Goal: Task Accomplishment & Management: Manage account settings

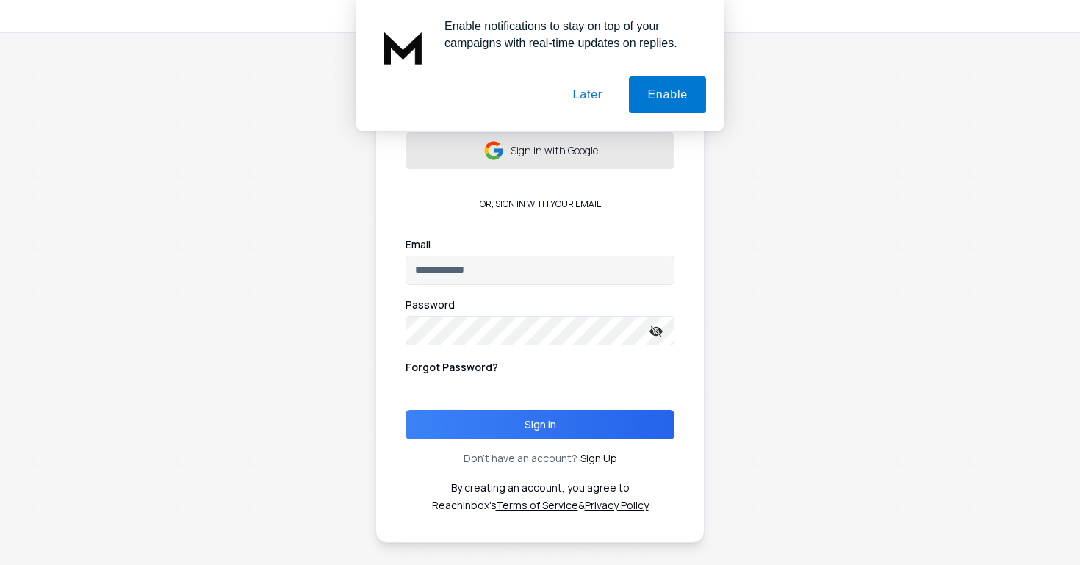
click at [575, 159] on button "Sign in with Google" at bounding box center [540, 150] width 269 height 37
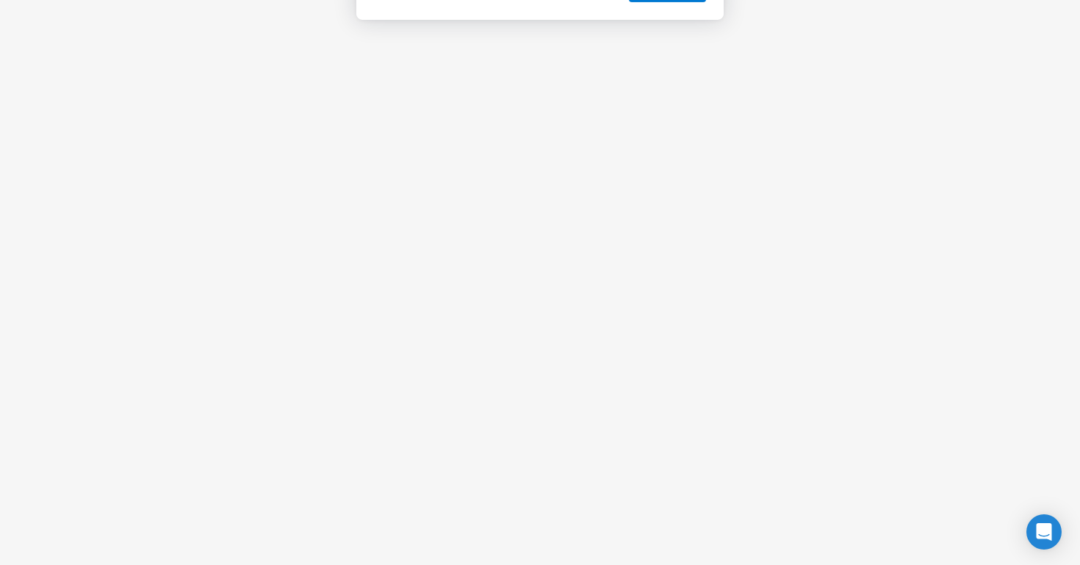
click at [591, 101] on button "Later" at bounding box center [587, 94] width 66 height 37
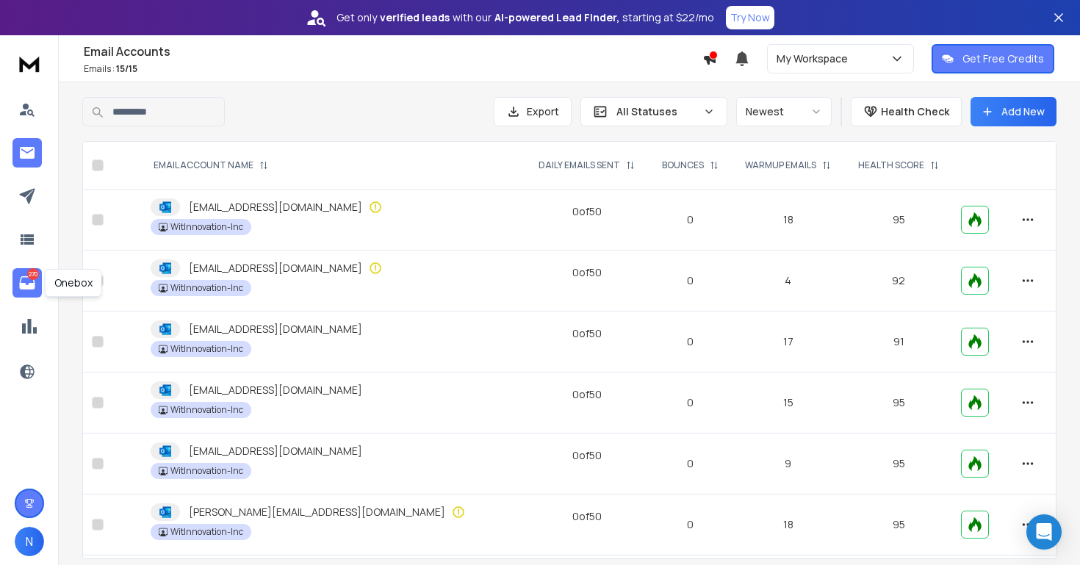
click at [32, 286] on icon at bounding box center [26, 282] width 15 height 13
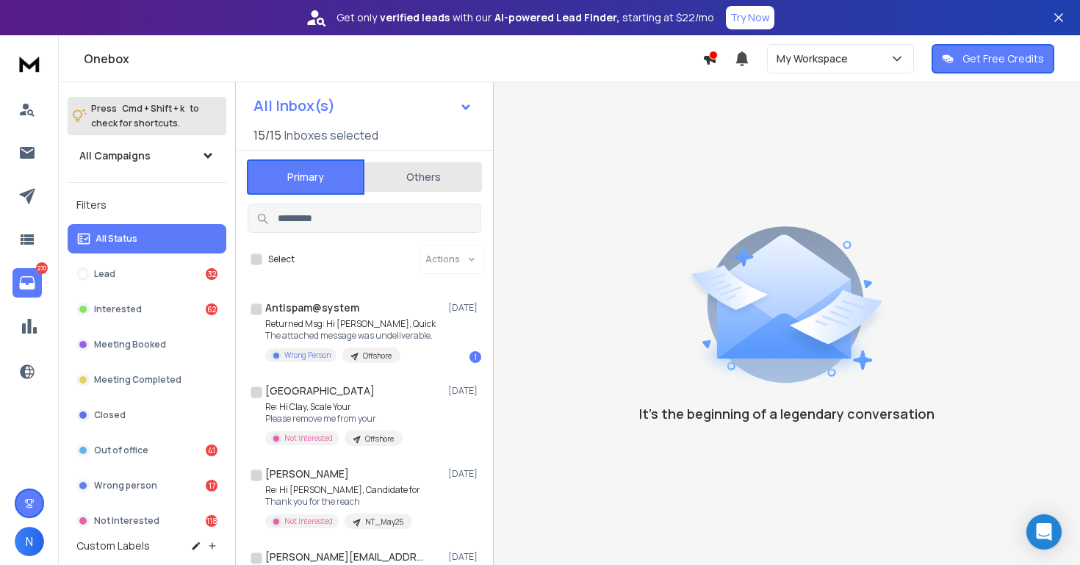
click at [1059, 17] on icon at bounding box center [1059, 17] width 9 height 9
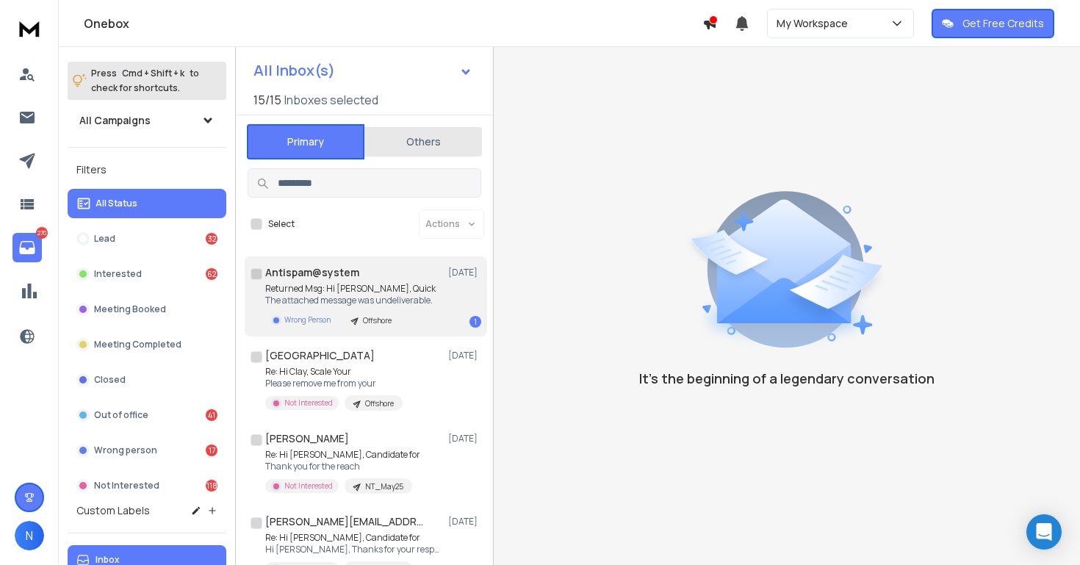
click at [376, 298] on p "The attached message was undeliverable." at bounding box center [350, 301] width 171 height 12
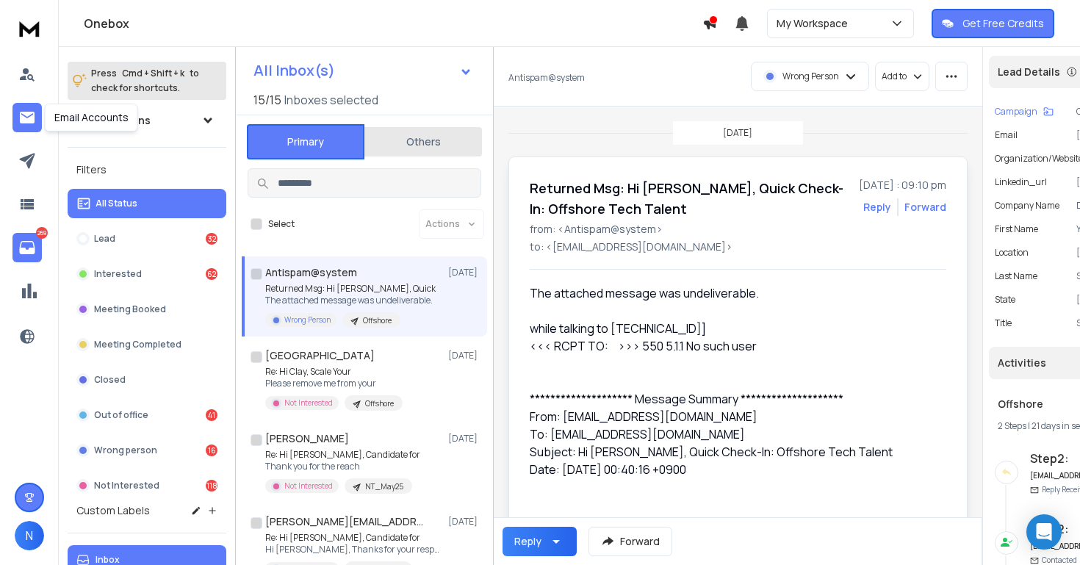
click at [26, 118] on icon at bounding box center [27, 118] width 15 height 12
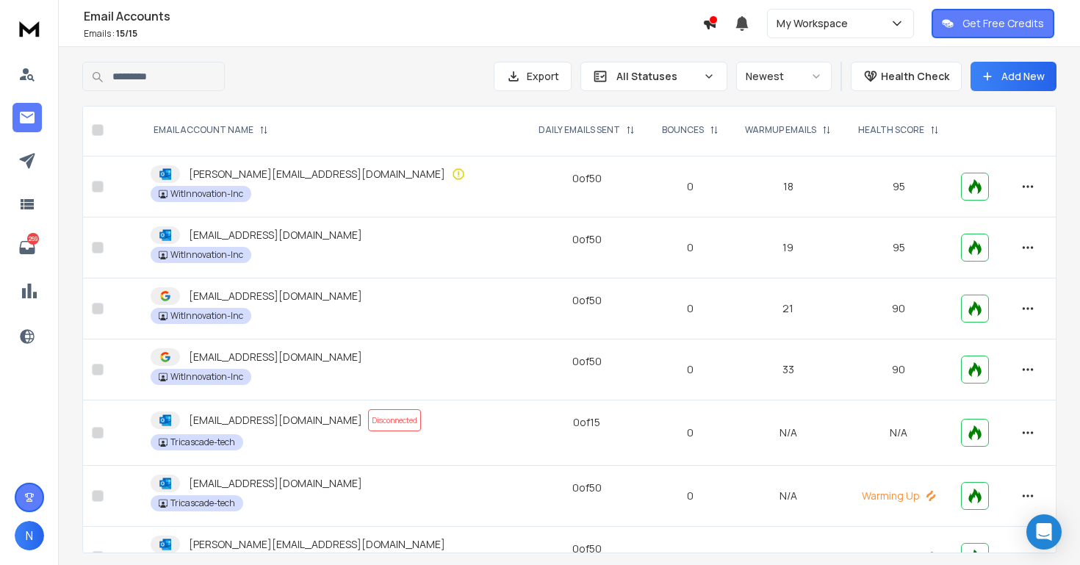
scroll to position [523, 0]
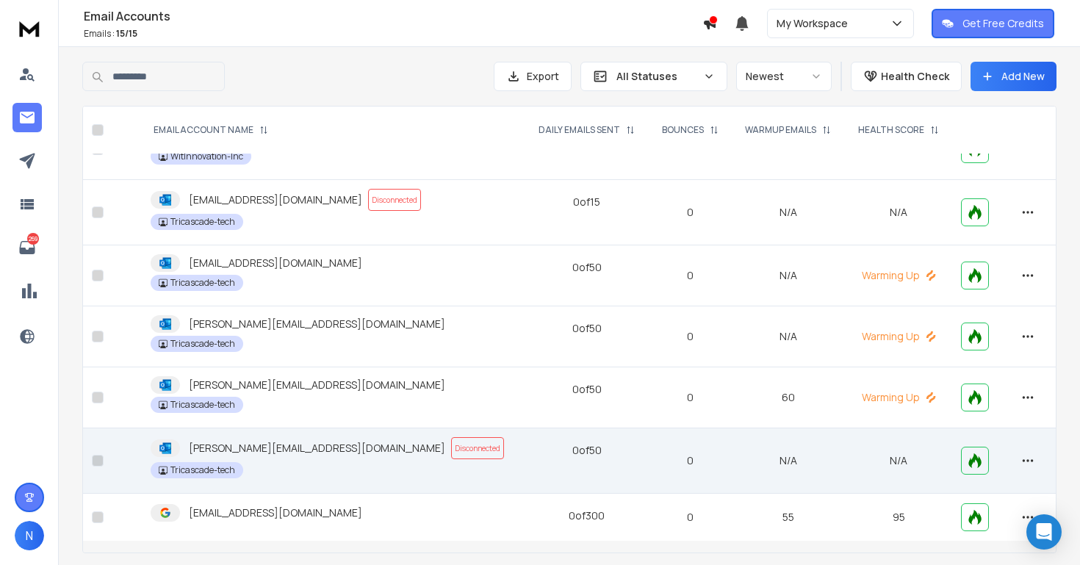
click at [98, 463] on button "button" at bounding box center [98, 461] width 12 height 12
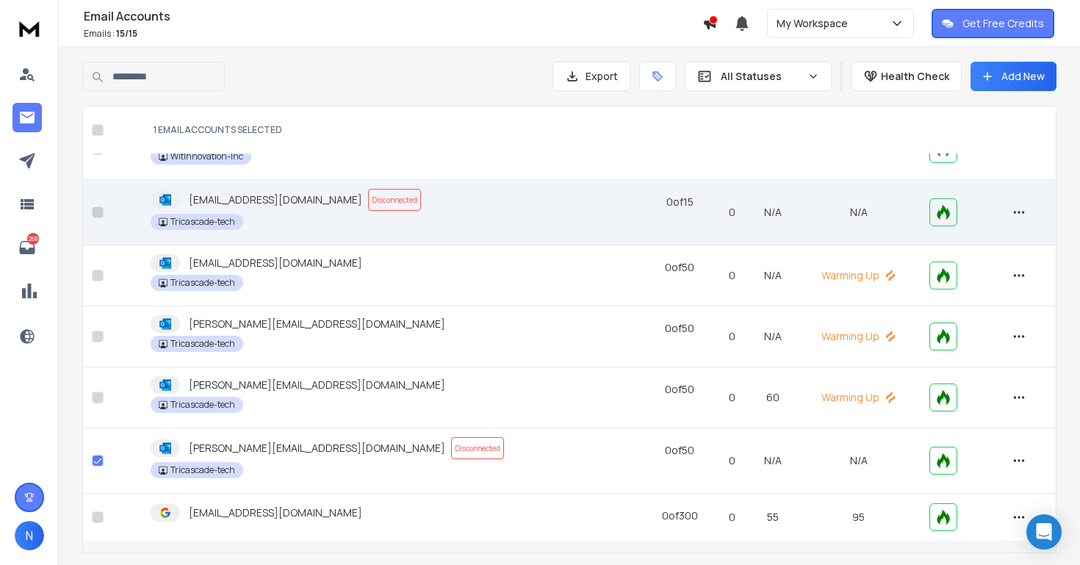
click at [99, 213] on button "button" at bounding box center [98, 213] width 12 height 12
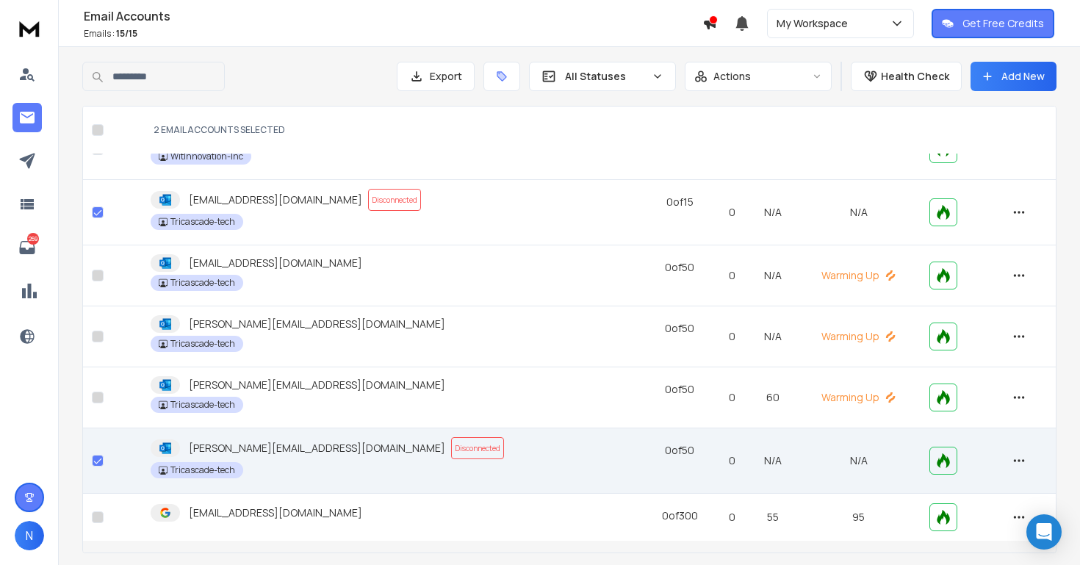
click at [1020, 459] on button at bounding box center [1019, 460] width 56 height 25
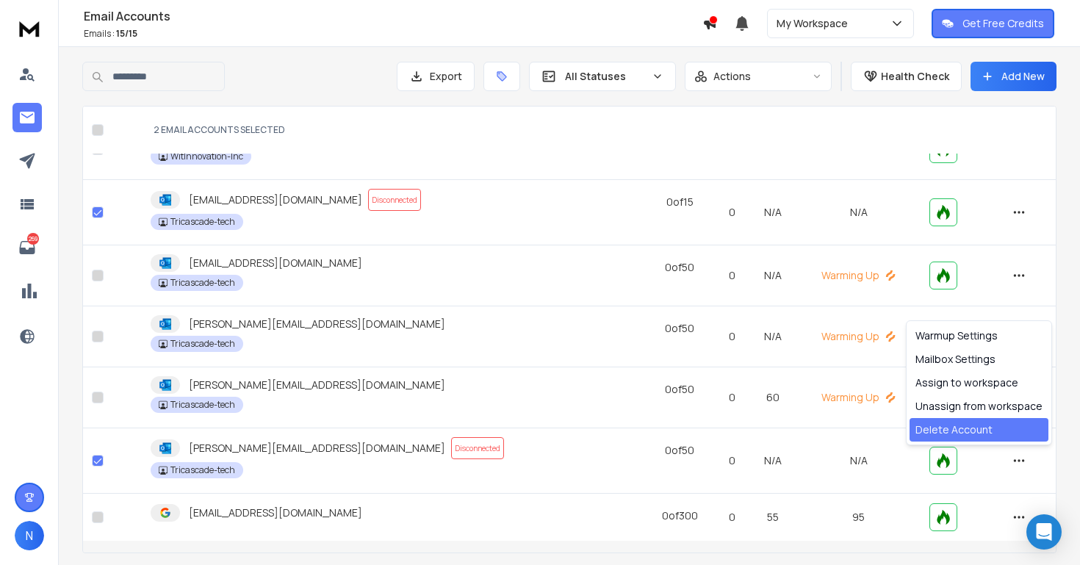
click at [983, 431] on div "Delete Account" at bounding box center [979, 430] width 139 height 24
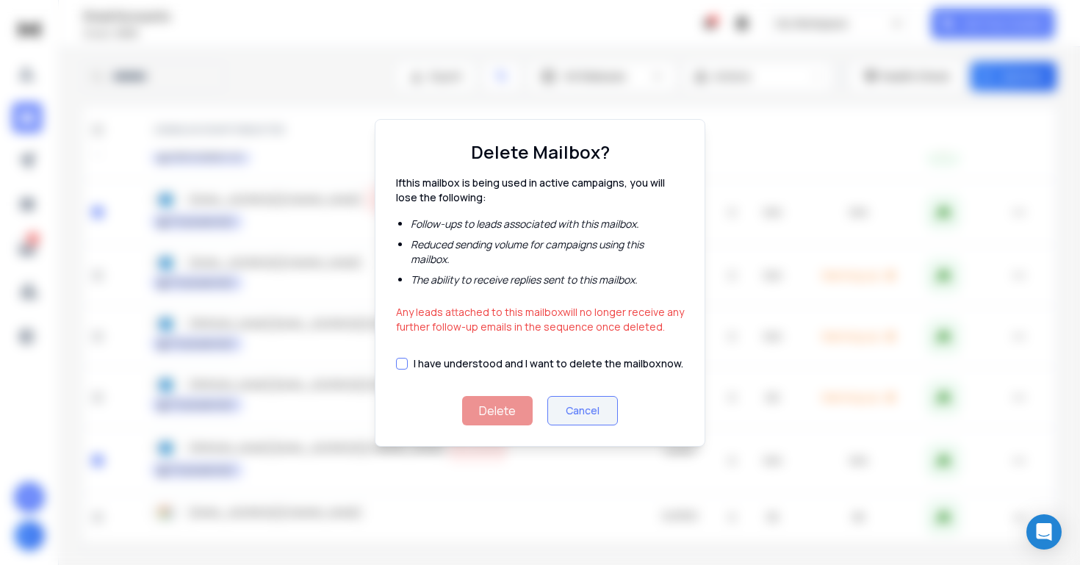
click at [401, 363] on button "I have understood and I want to delete the mailbox now." at bounding box center [402, 364] width 12 height 12
click at [488, 401] on button "Delete" at bounding box center [497, 410] width 71 height 29
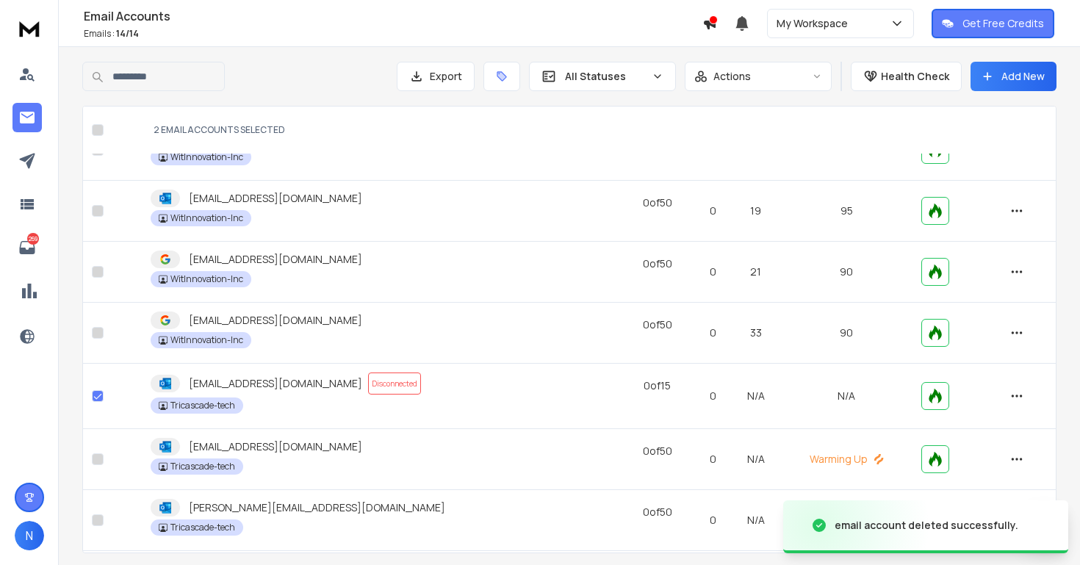
scroll to position [458, 0]
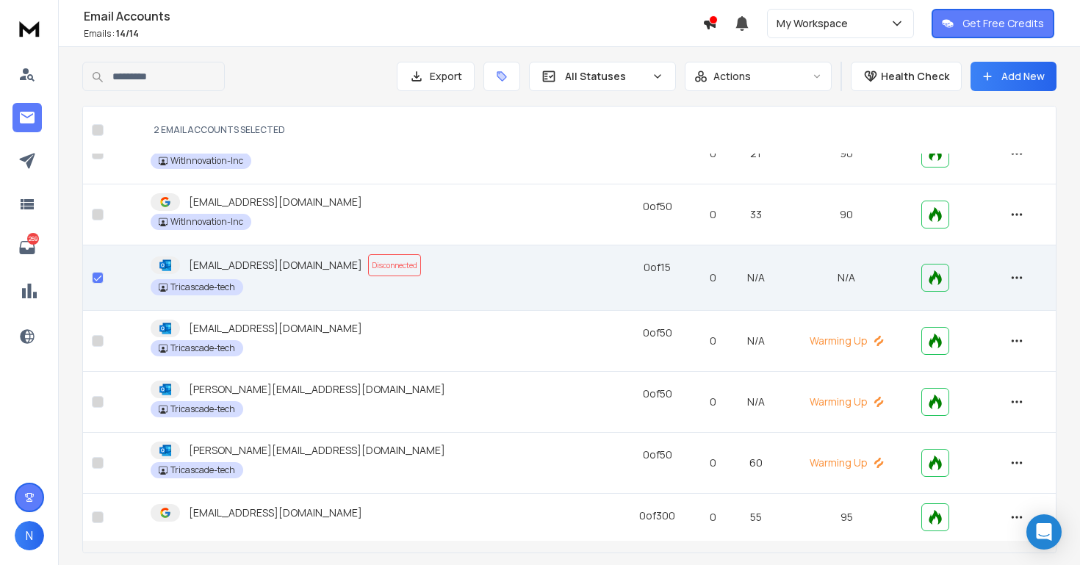
click at [1011, 278] on icon at bounding box center [1017, 277] width 13 height 13
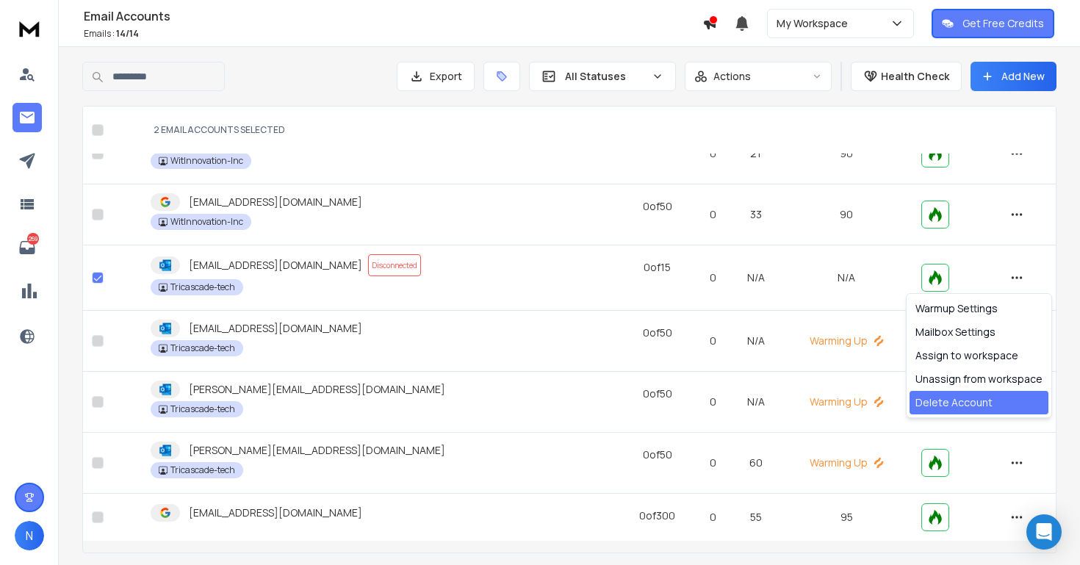
click at [969, 401] on div "Delete Account" at bounding box center [979, 403] width 139 height 24
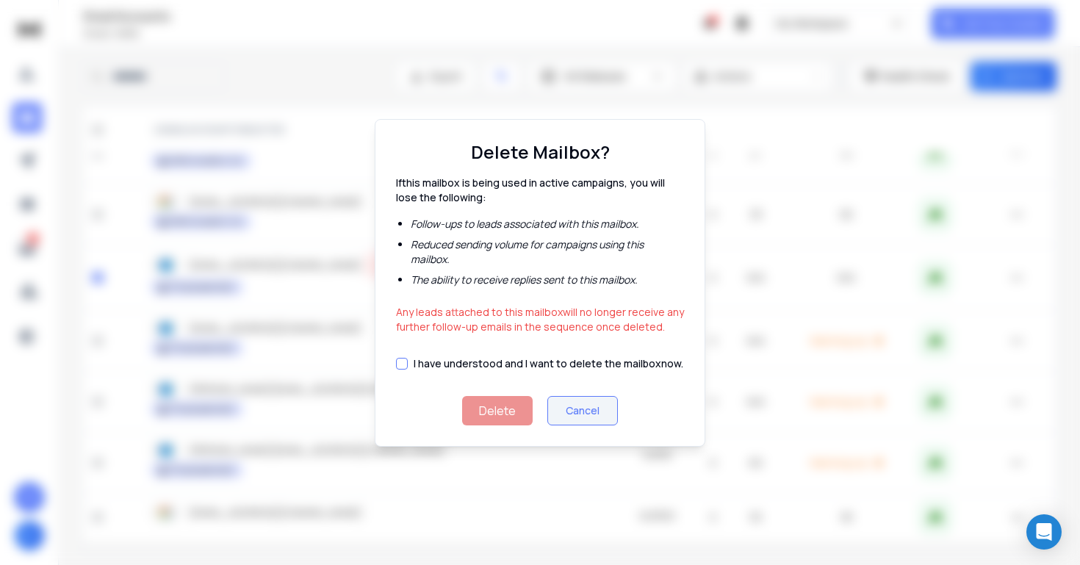
click at [406, 367] on button "I have understood and I want to delete the mailbox now." at bounding box center [402, 364] width 12 height 12
click at [492, 412] on button "Delete" at bounding box center [497, 410] width 71 height 29
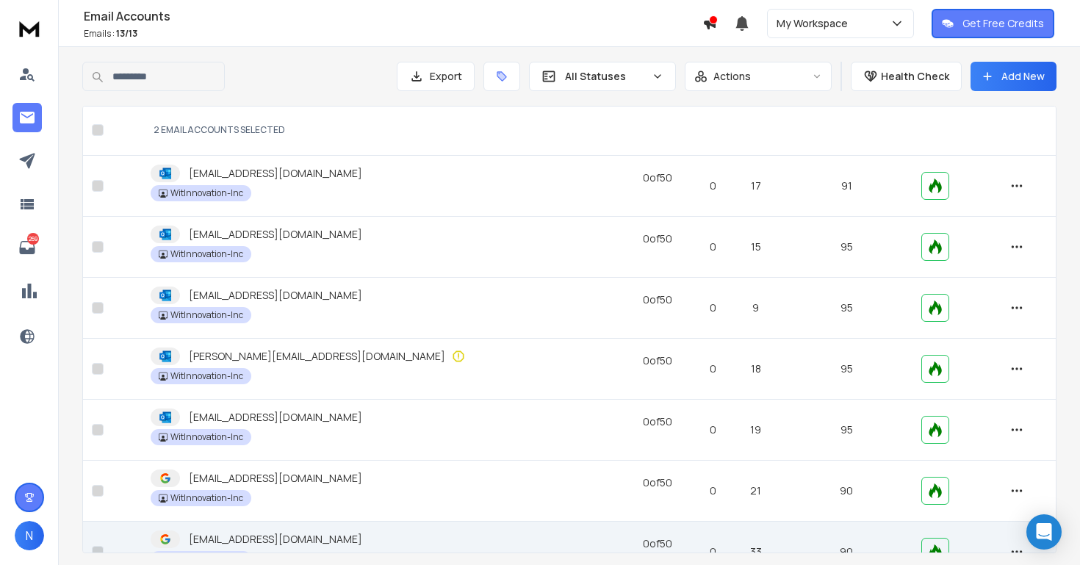
scroll to position [0, 0]
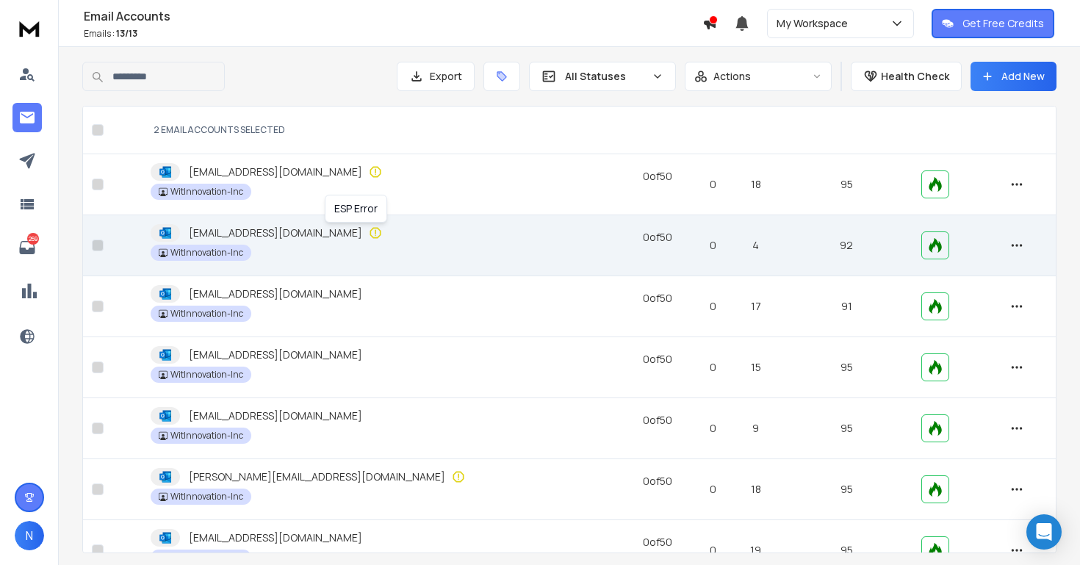
click at [368, 232] on icon at bounding box center [375, 233] width 15 height 15
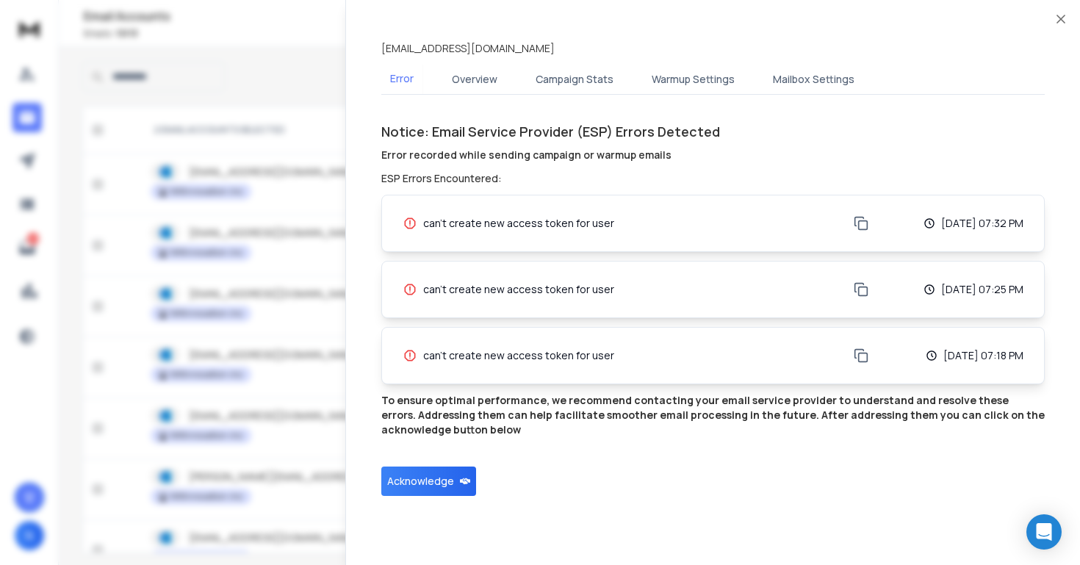
click at [459, 76] on button "Overview" at bounding box center [474, 79] width 63 height 32
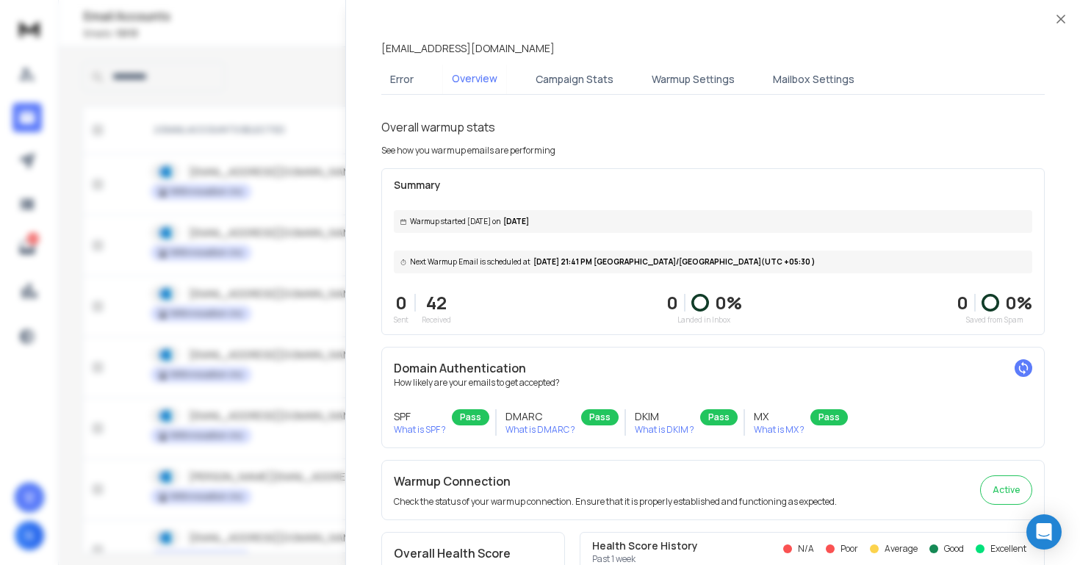
click at [393, 79] on button "Error" at bounding box center [401, 79] width 41 height 32
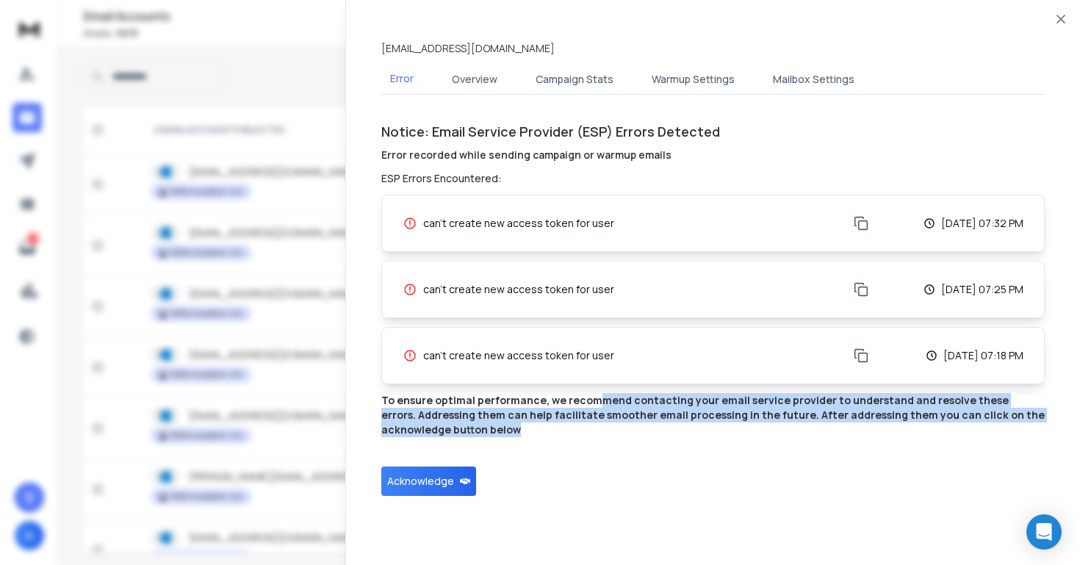
drag, startPoint x: 589, startPoint y: 398, endPoint x: 664, endPoint y: 446, distance: 89.5
click at [664, 446] on div "Notice: Email Service Provider (ESP) Errors Detected Error recorded while sendi…" at bounding box center [713, 308] width 664 height 375
click at [1055, 22] on icon "button" at bounding box center [1061, 19] width 15 height 15
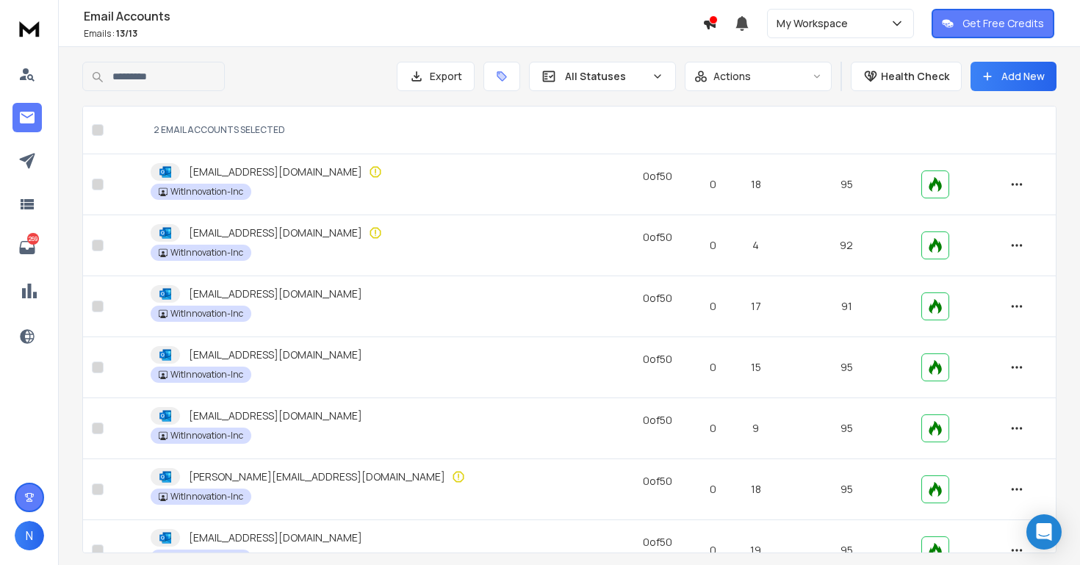
click at [343, 61] on div "Export All Statuses Actions Health Check Add New 2 EMAIL ACCOUNTS SELECTED [EMA…" at bounding box center [570, 307] width 1022 height 521
click at [717, 28] on icon at bounding box center [710, 23] width 15 height 15
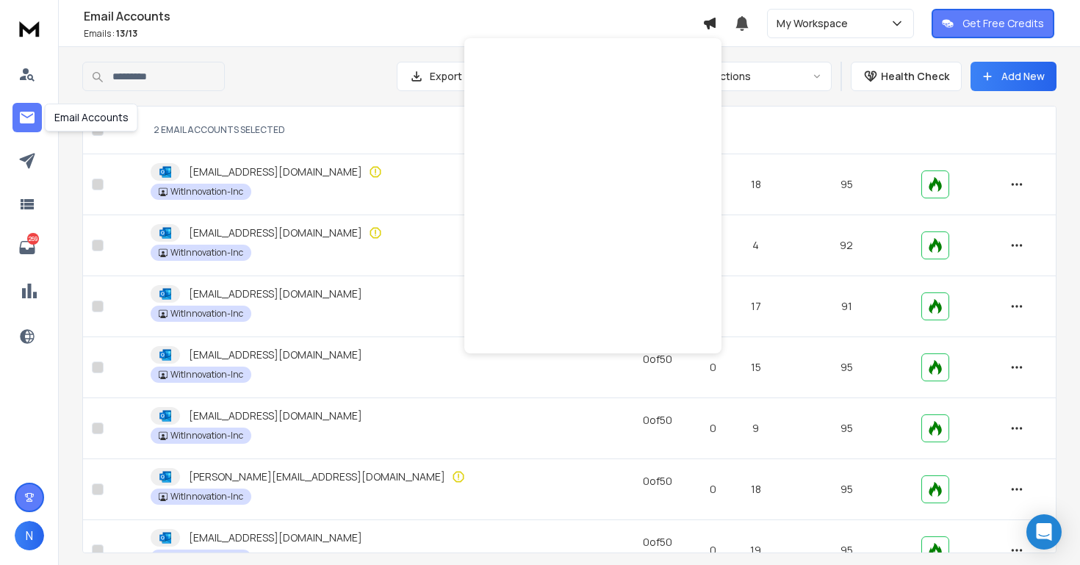
click at [25, 110] on icon at bounding box center [27, 118] width 18 height 18
